Goal: Task Accomplishment & Management: Use online tool/utility

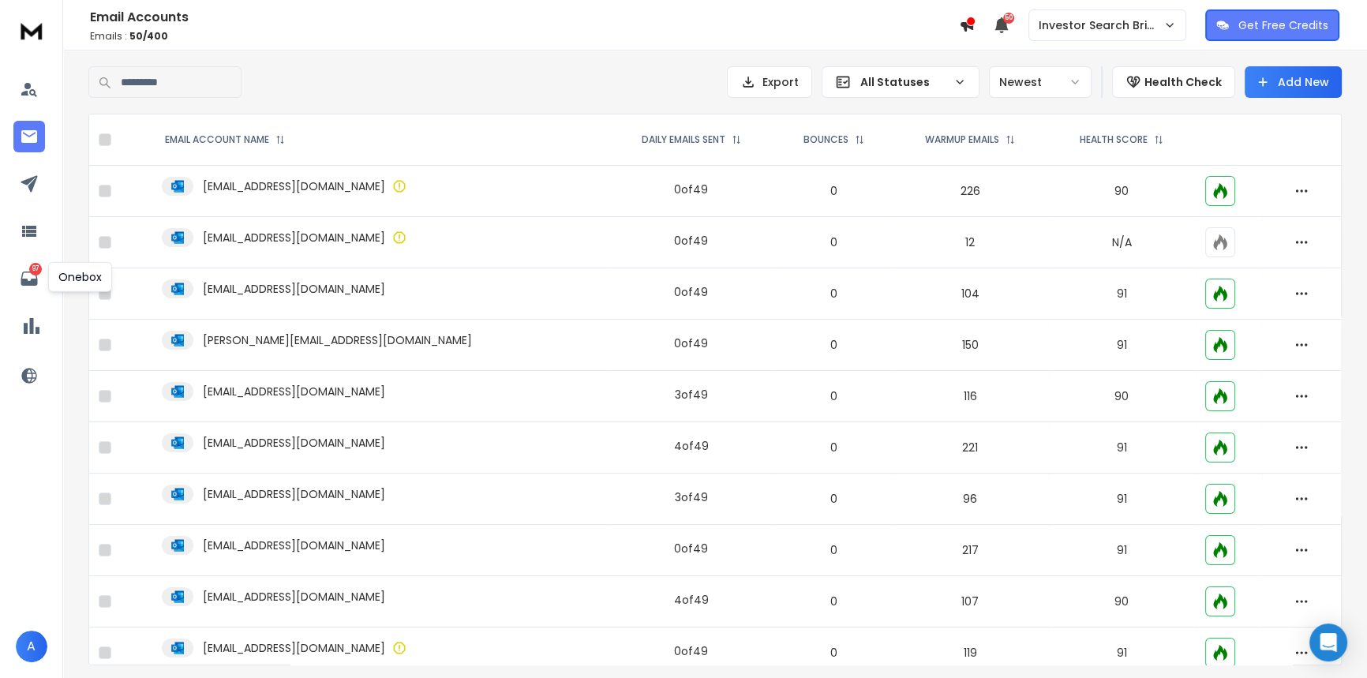
click at [27, 298] on div "97" at bounding box center [31, 282] width 36 height 38
click at [36, 280] on icon at bounding box center [29, 279] width 17 height 14
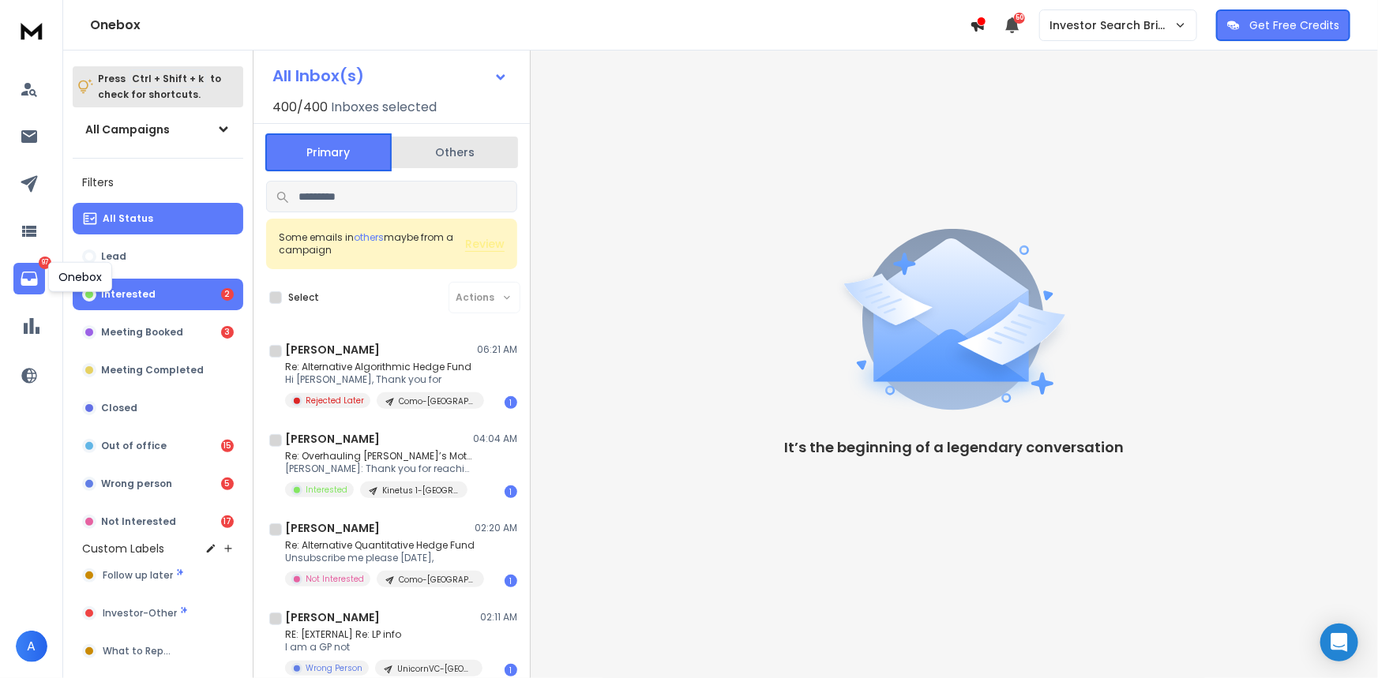
click at [158, 282] on button "Interested 2" at bounding box center [158, 295] width 171 height 32
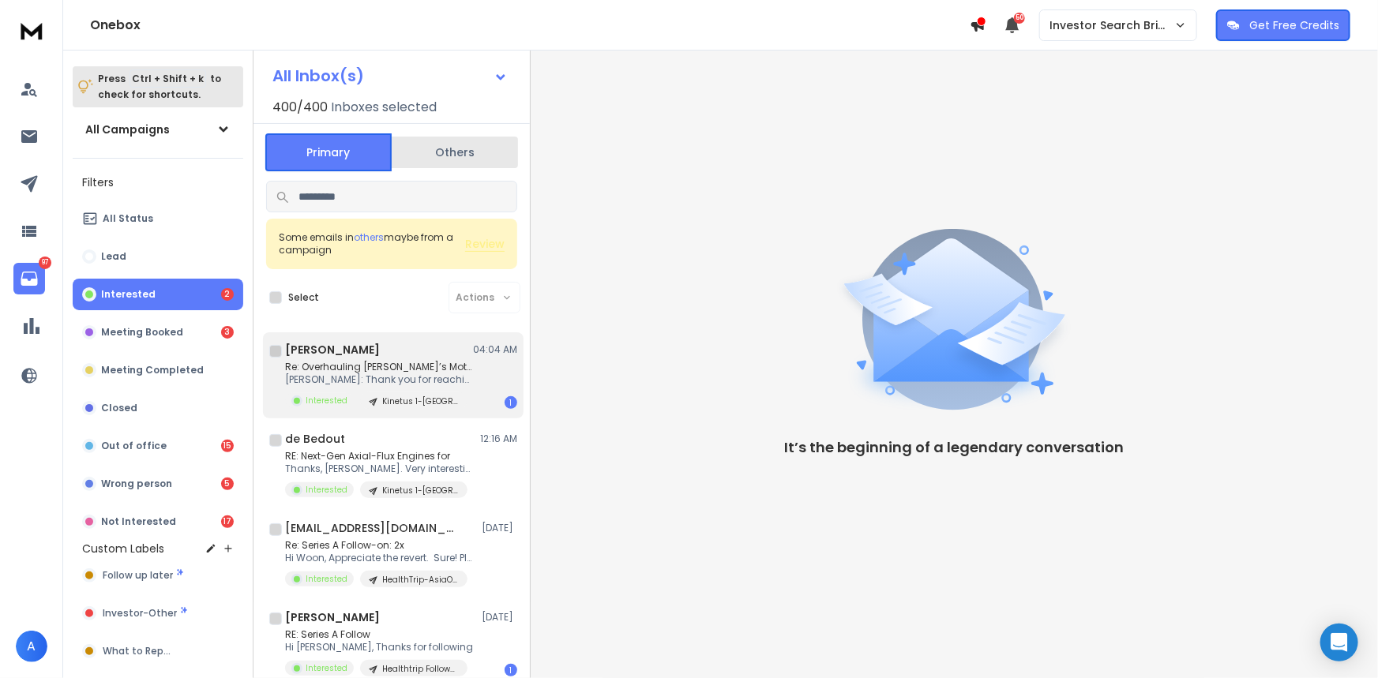
drag, startPoint x: 392, startPoint y: 377, endPoint x: 402, endPoint y: 377, distance: 9.5
click at [398, 376] on p "[PERSON_NAME]: Thank you for reaching" at bounding box center [379, 379] width 189 height 13
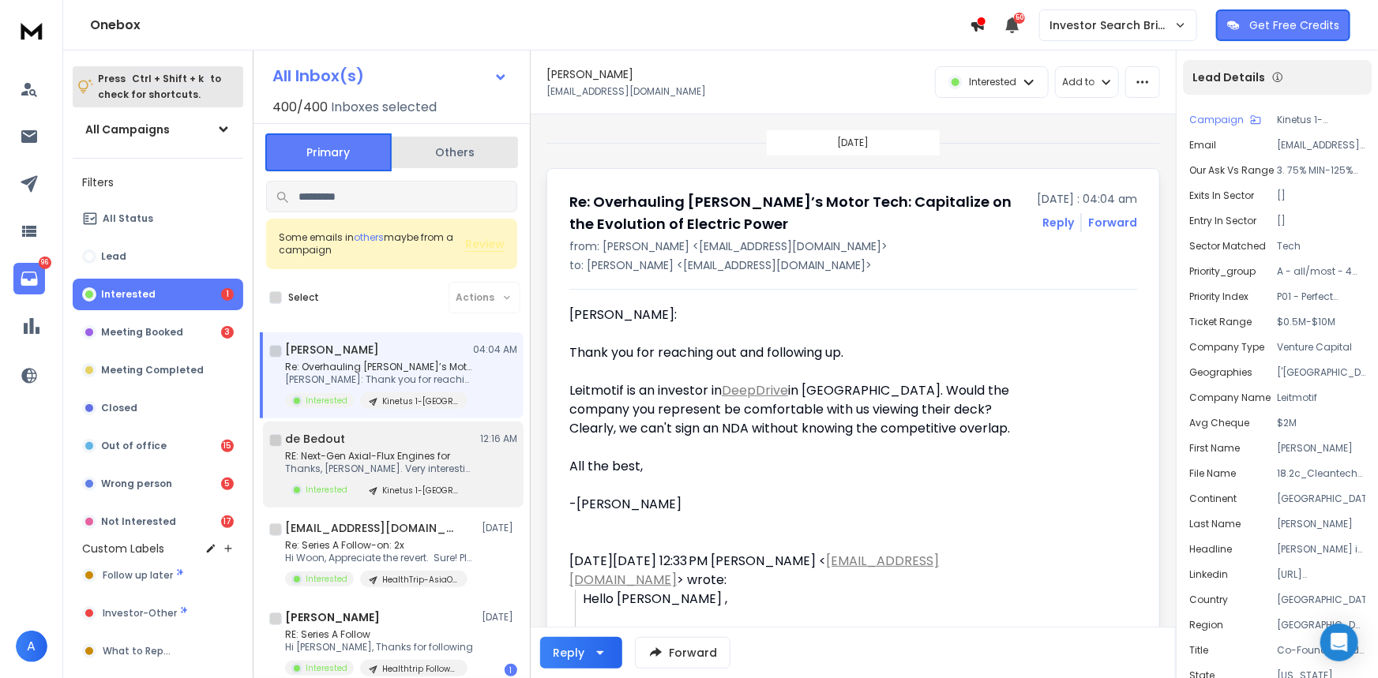
click at [386, 431] on div "de Bedout 12:16 AM" at bounding box center [401, 439] width 232 height 16
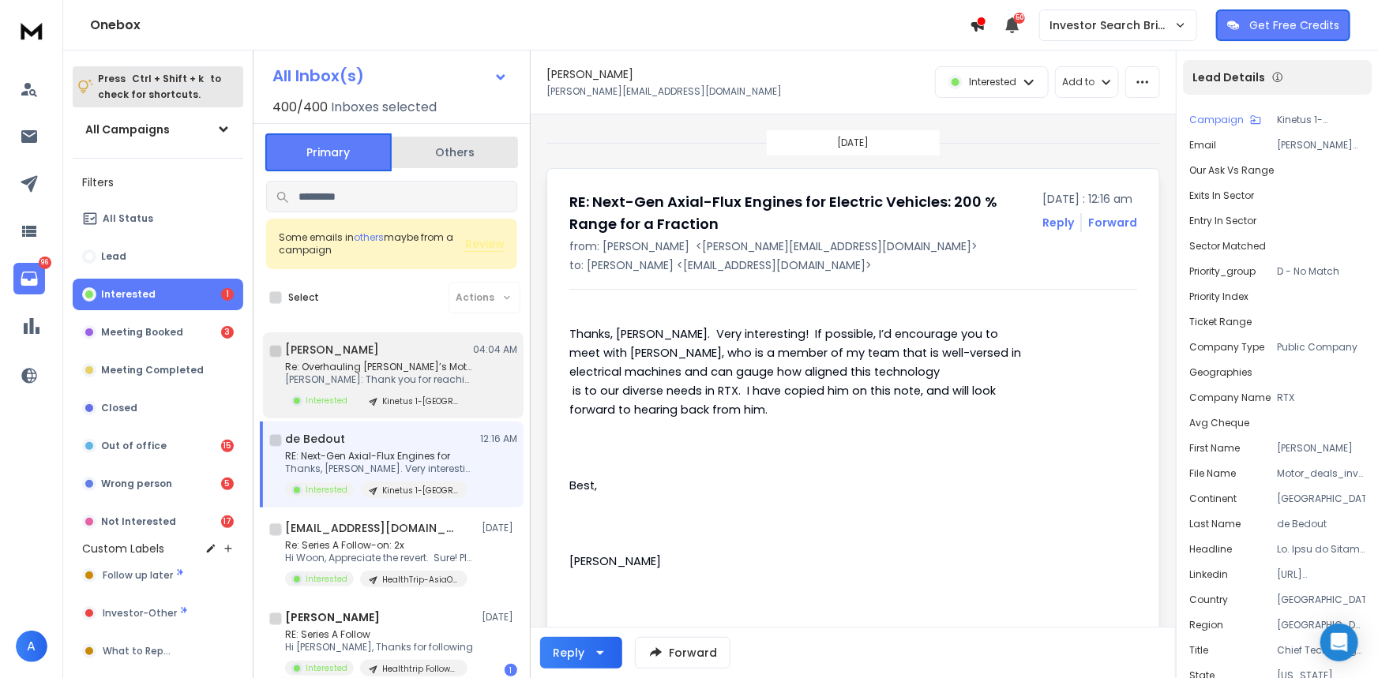
click at [396, 370] on p "Re: Overhauling [PERSON_NAME]’s Motor Tech:" at bounding box center [379, 367] width 189 height 13
